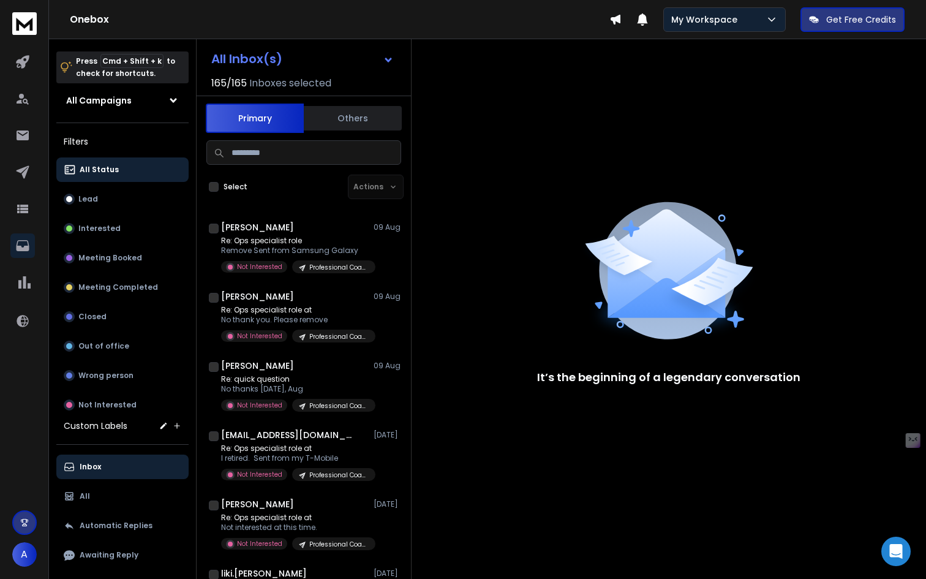
click at [722, 29] on button "My Workspace" at bounding box center [724, 19] width 122 height 24
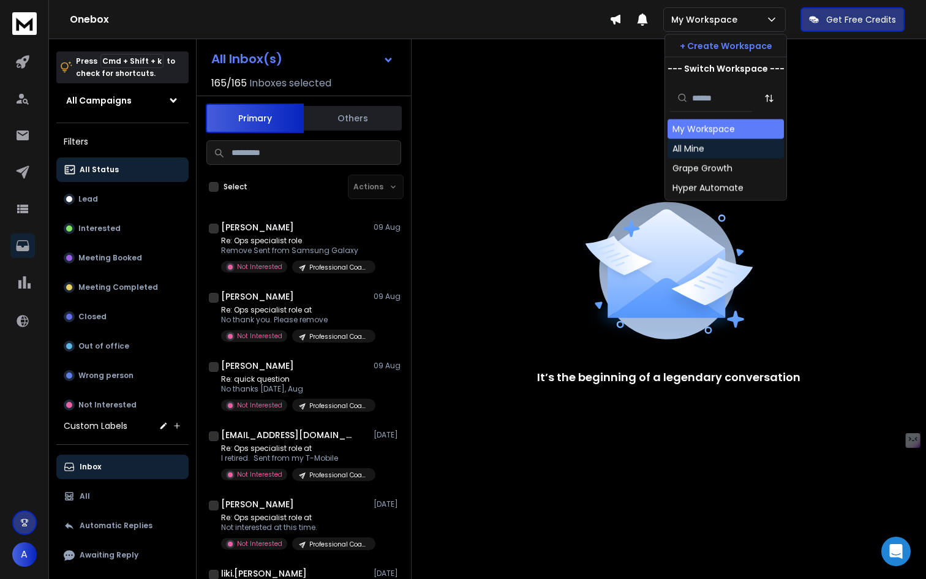
click at [721, 156] on div "All Mine" at bounding box center [725, 149] width 116 height 20
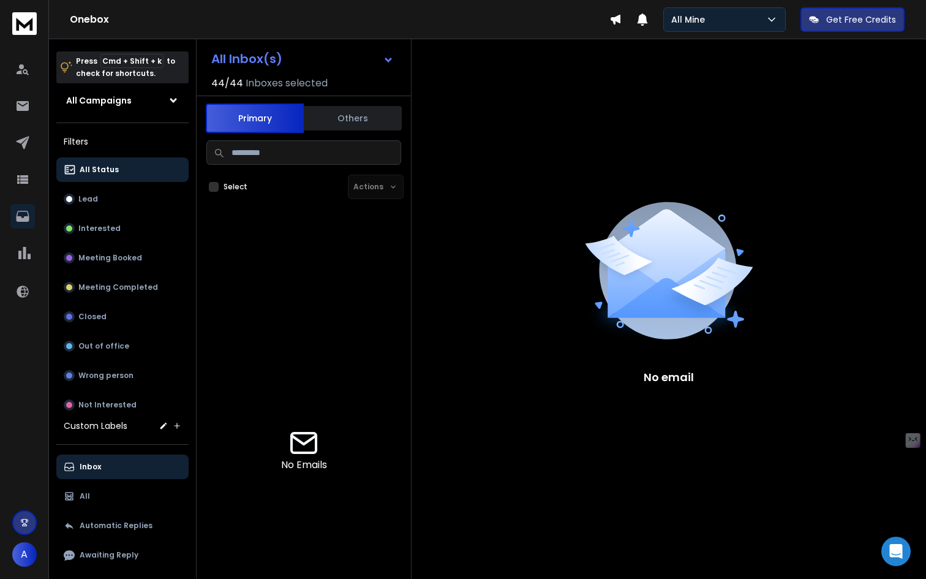
click at [709, 17] on p "All Mine" at bounding box center [690, 19] width 39 height 12
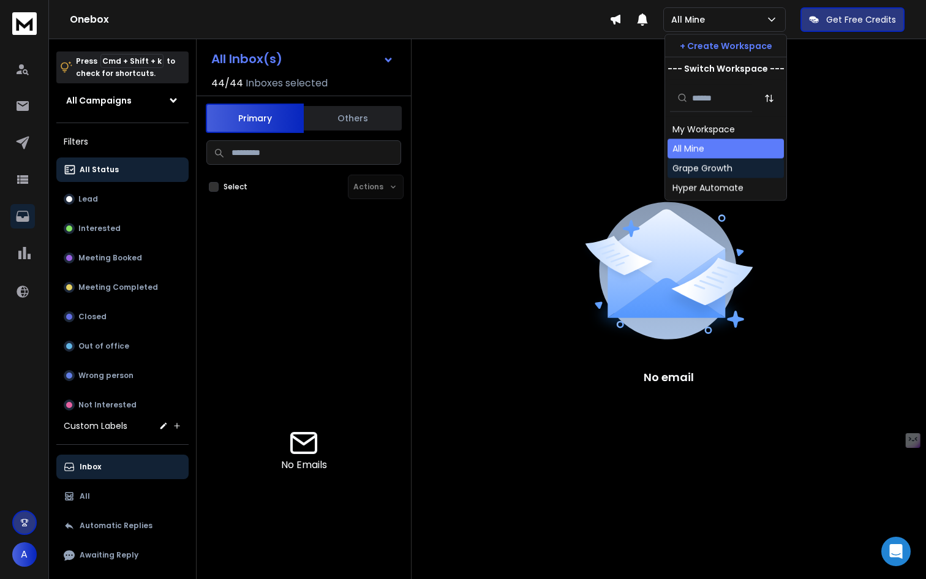
click at [731, 162] on div "Grape Growth" at bounding box center [702, 168] width 60 height 12
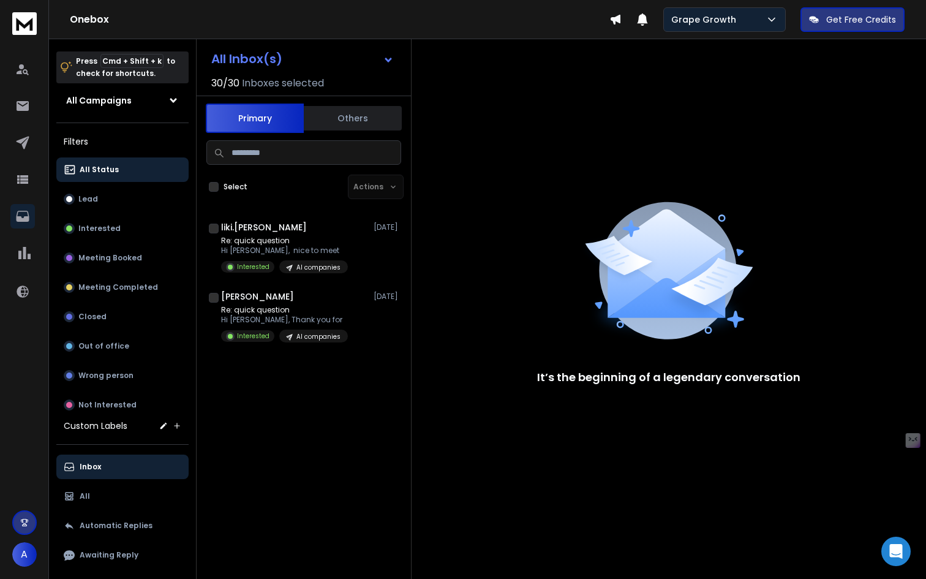
click at [719, 31] on button "Grape Growth" at bounding box center [724, 19] width 122 height 24
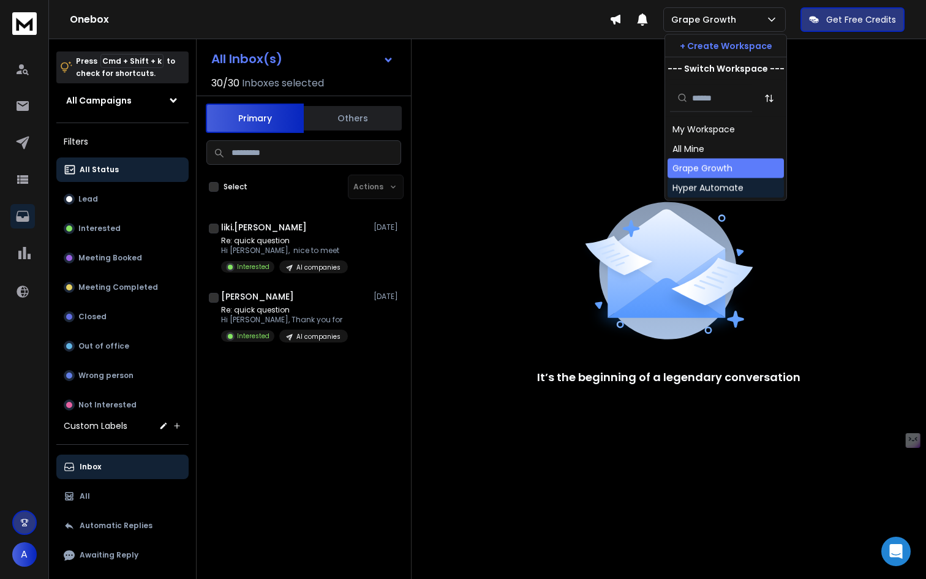
click at [728, 186] on div "Hyper Automate" at bounding box center [707, 188] width 71 height 12
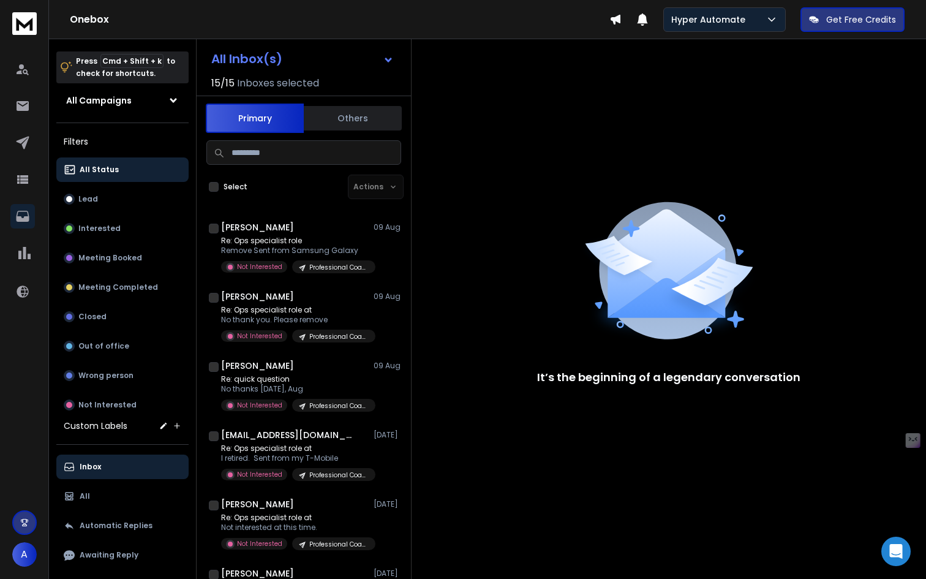
click at [716, 27] on button "Hyper Automate" at bounding box center [724, 19] width 122 height 24
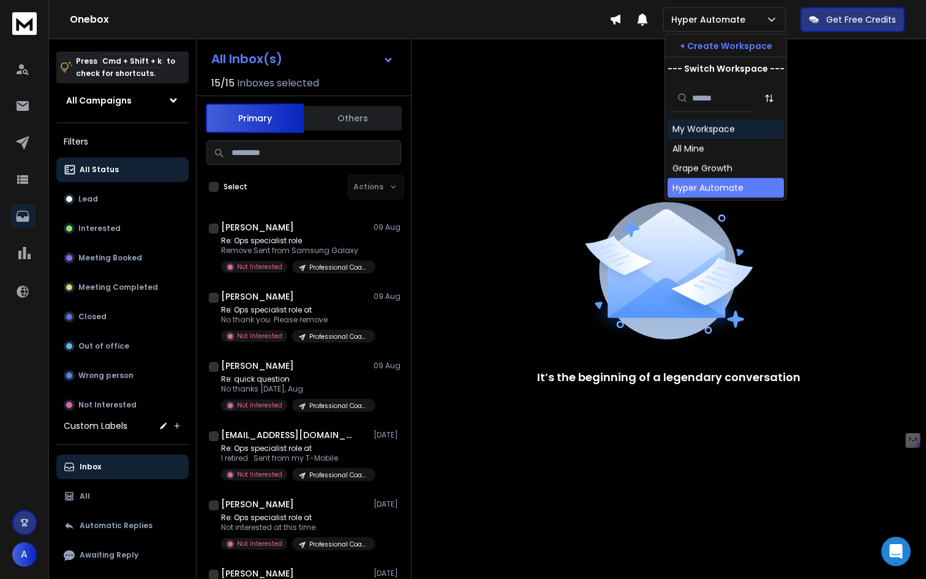
click at [699, 132] on div "My Workspace" at bounding box center [703, 129] width 62 height 12
